Goal: Task Accomplishment & Management: Use online tool/utility

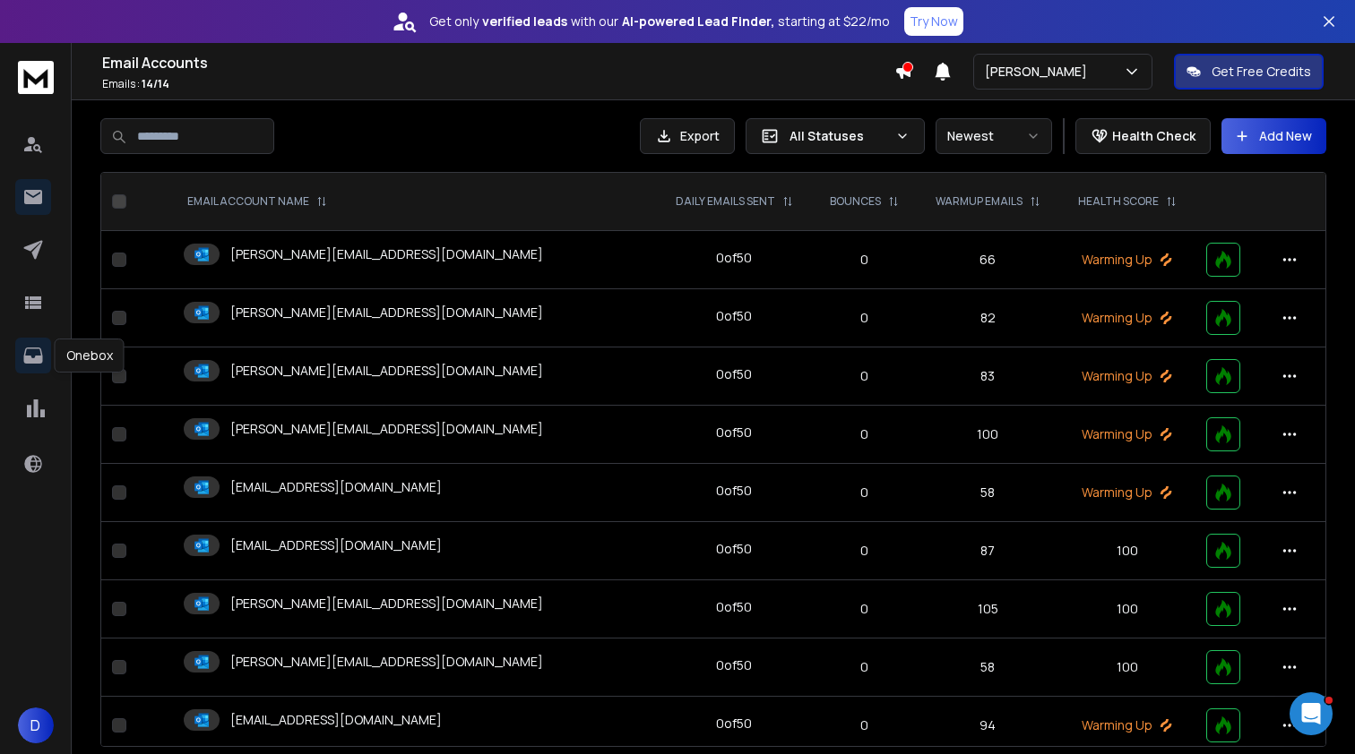
click at [36, 361] on icon at bounding box center [32, 356] width 19 height 16
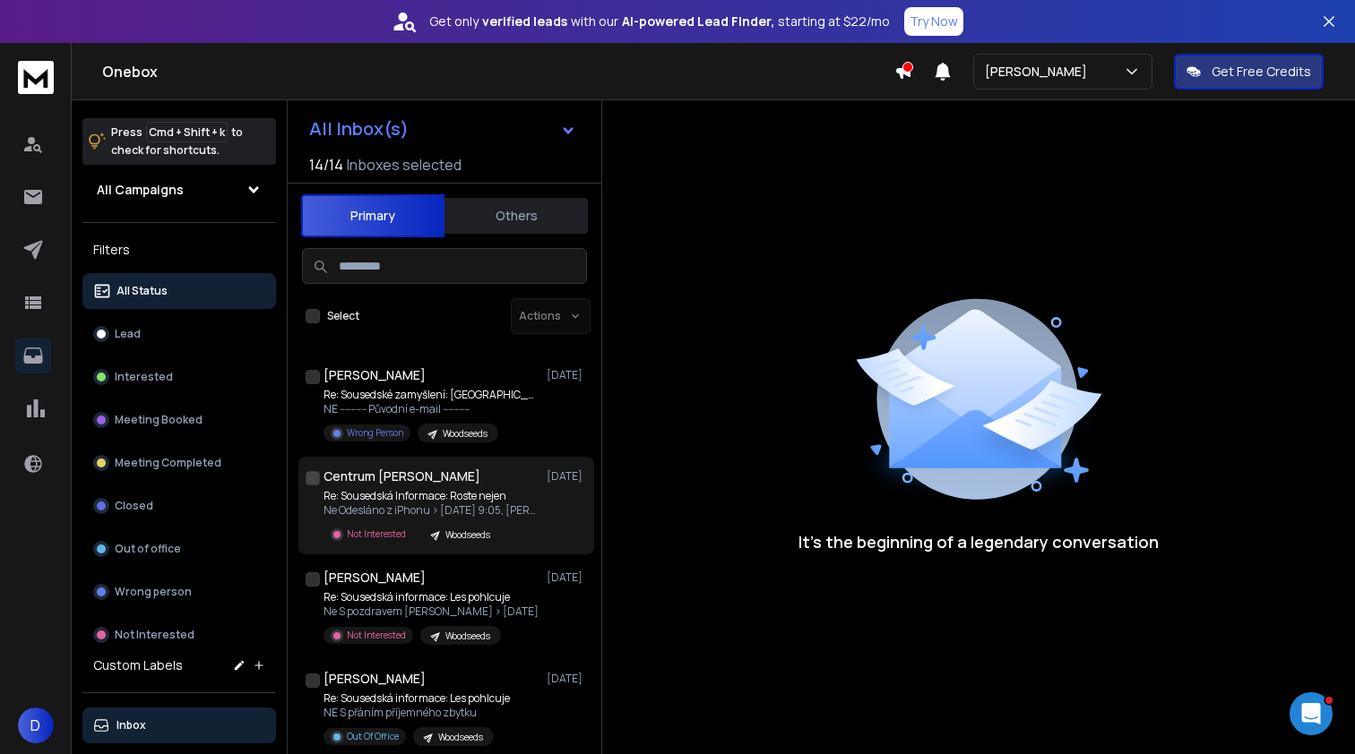
click at [419, 514] on p "Ne Odesláno z iPhonu > [DATE] 9:05, [PERSON_NAME]" at bounding box center [430, 511] width 215 height 14
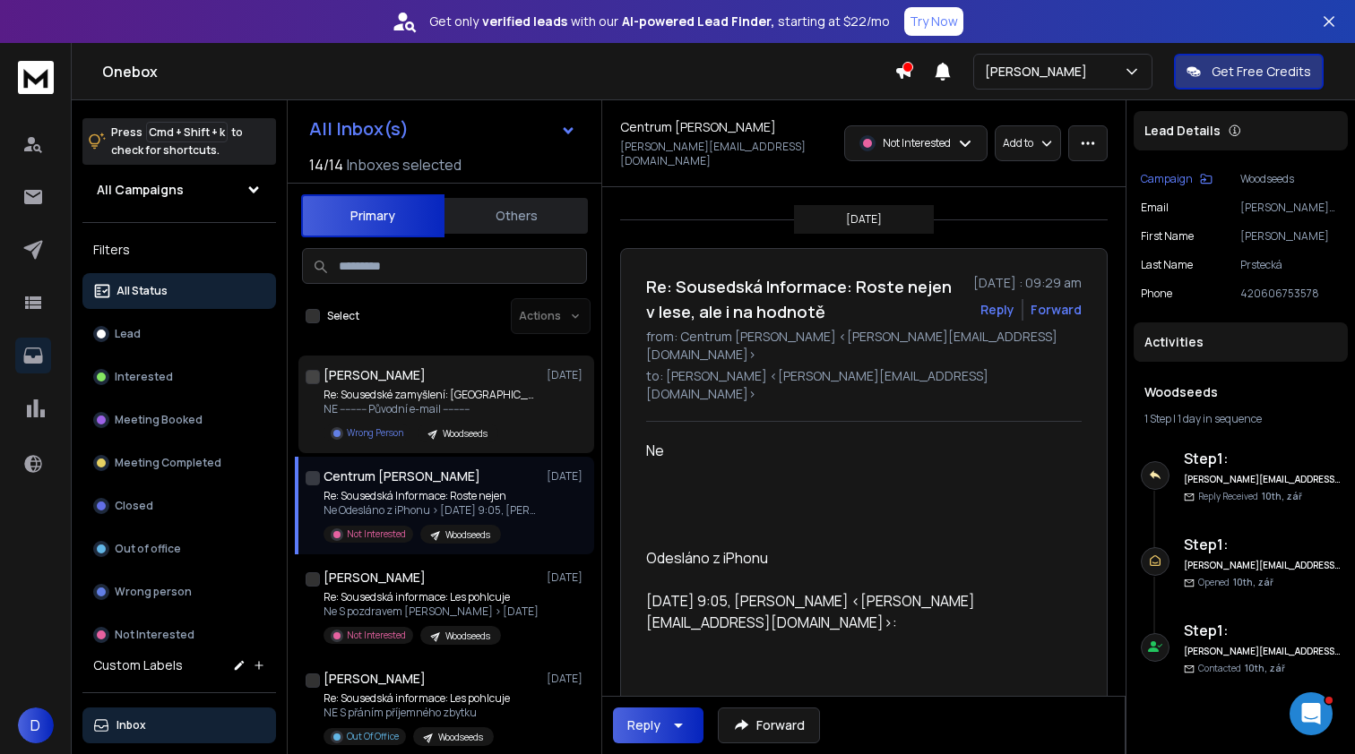
click at [438, 382] on div "[PERSON_NAME] [DATE]" at bounding box center [454, 375] width 263 height 18
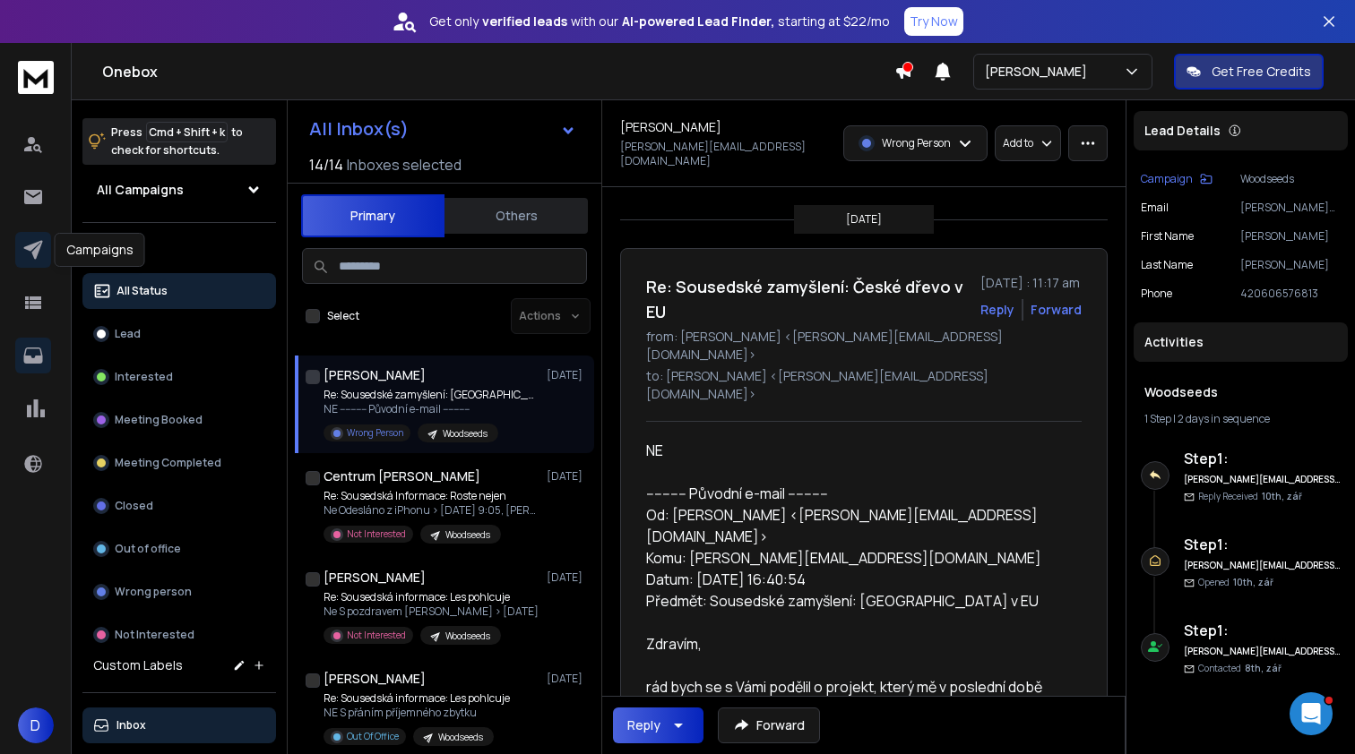
click at [30, 254] on icon at bounding box center [33, 250] width 22 height 22
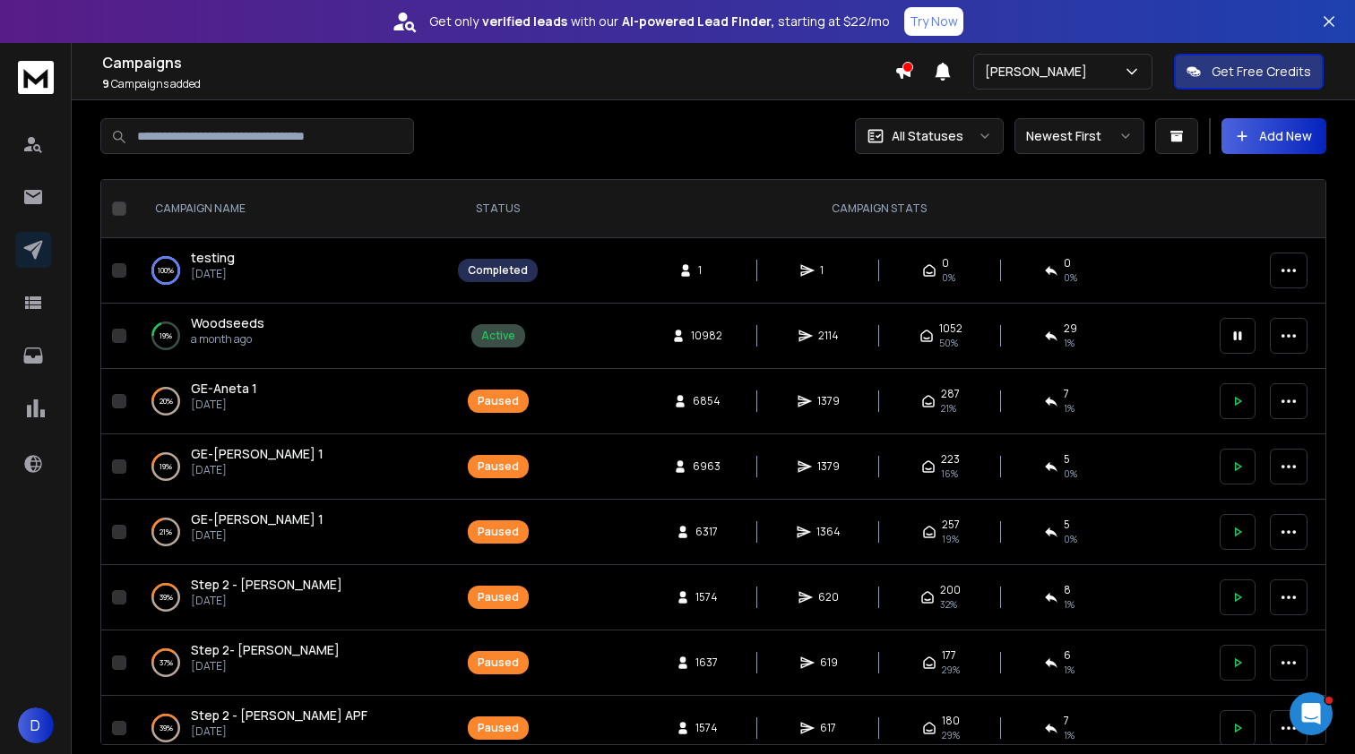
click at [238, 329] on span "Woodseeds" at bounding box center [227, 322] width 73 height 17
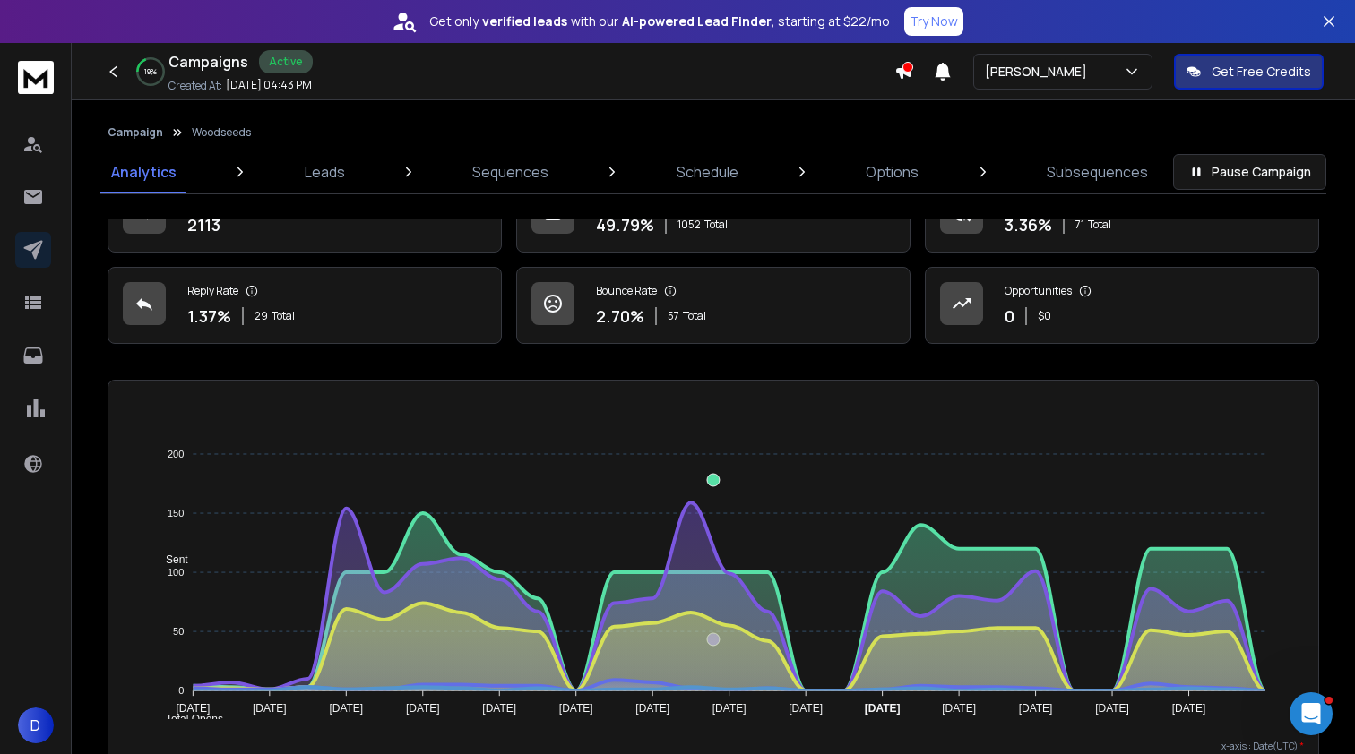
scroll to position [125, 0]
